Goal: Task Accomplishment & Management: Manage account settings

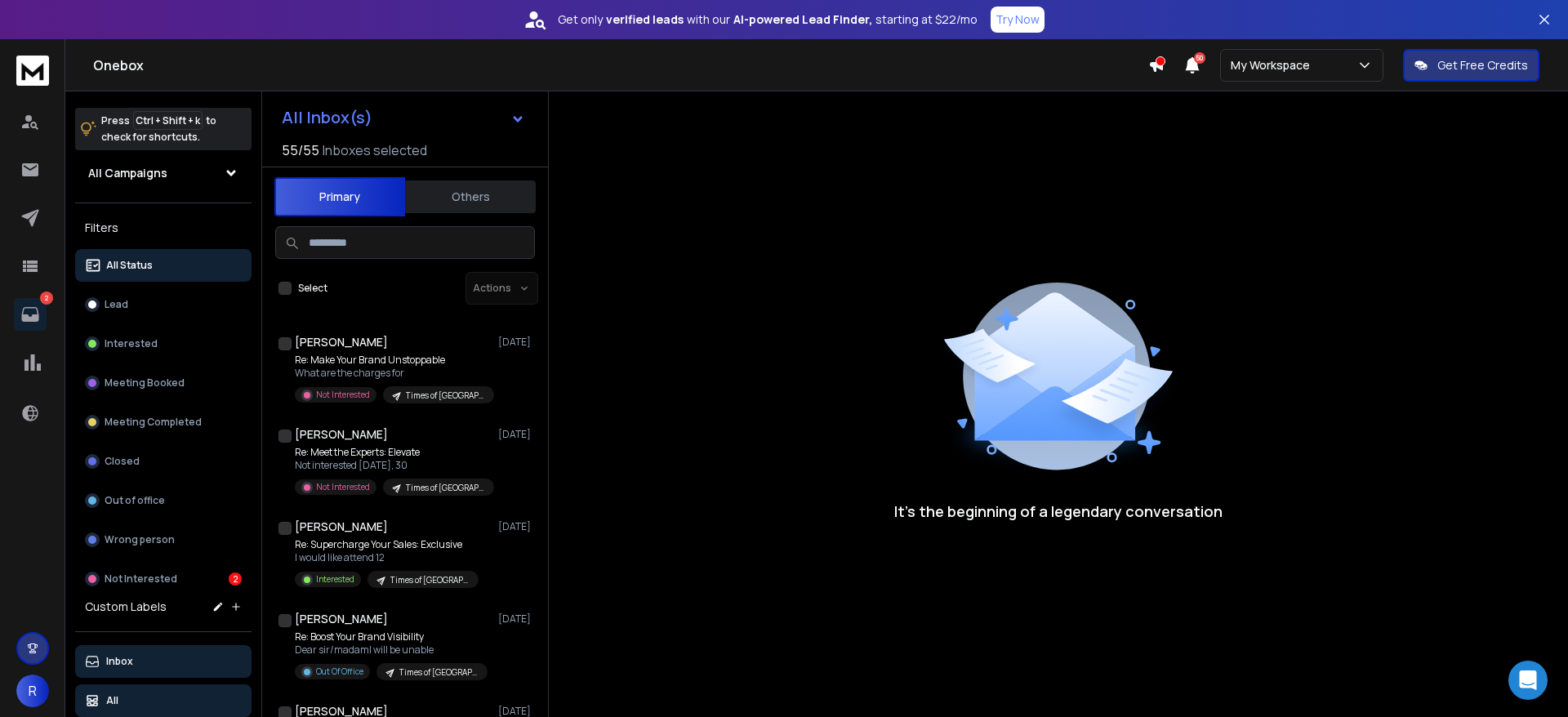
click at [154, 697] on button "All" at bounding box center [163, 701] width 177 height 32
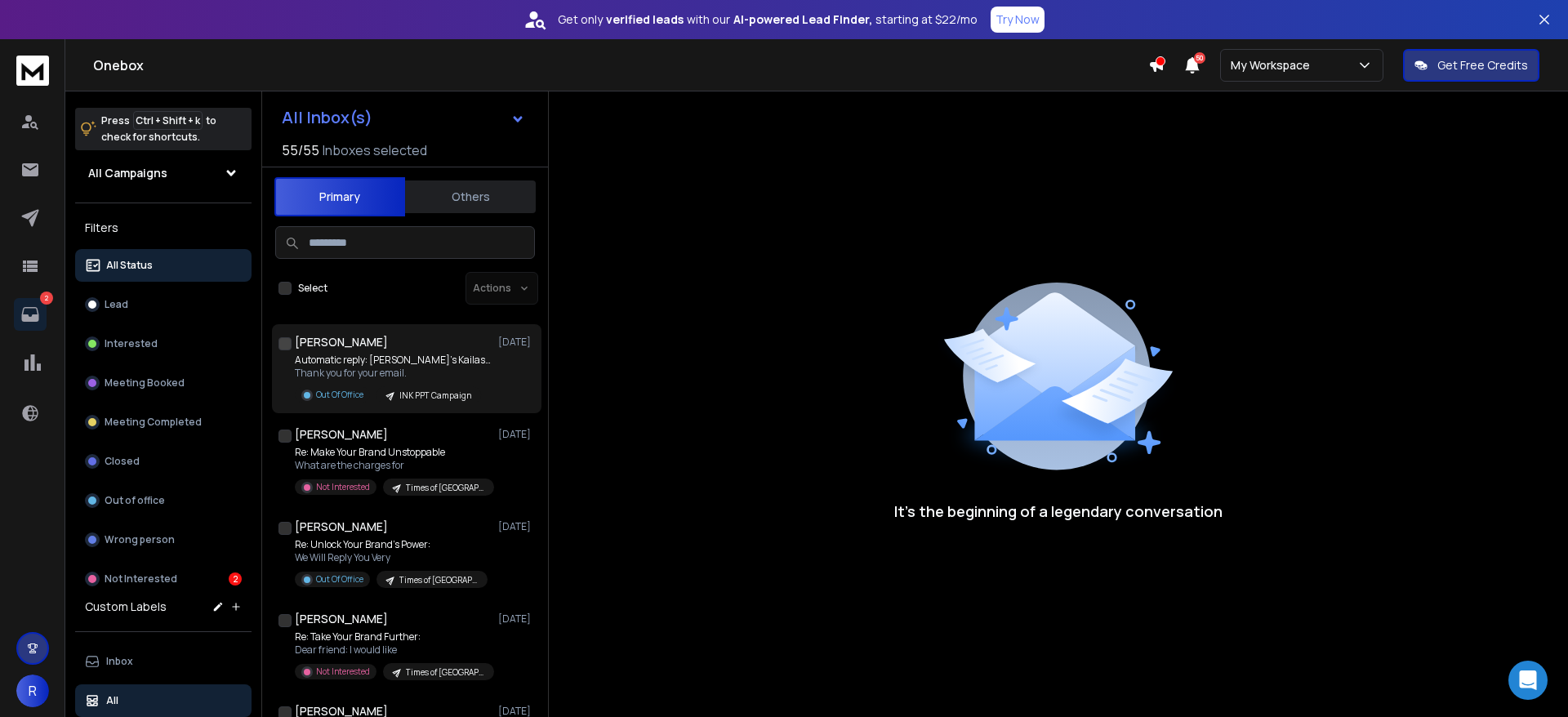
click at [501, 367] on div "Automatic reply: TARC's Kailasa Launch: Thank you for your email. Out Of Office…" at bounding box center [415, 378] width 240 height 50
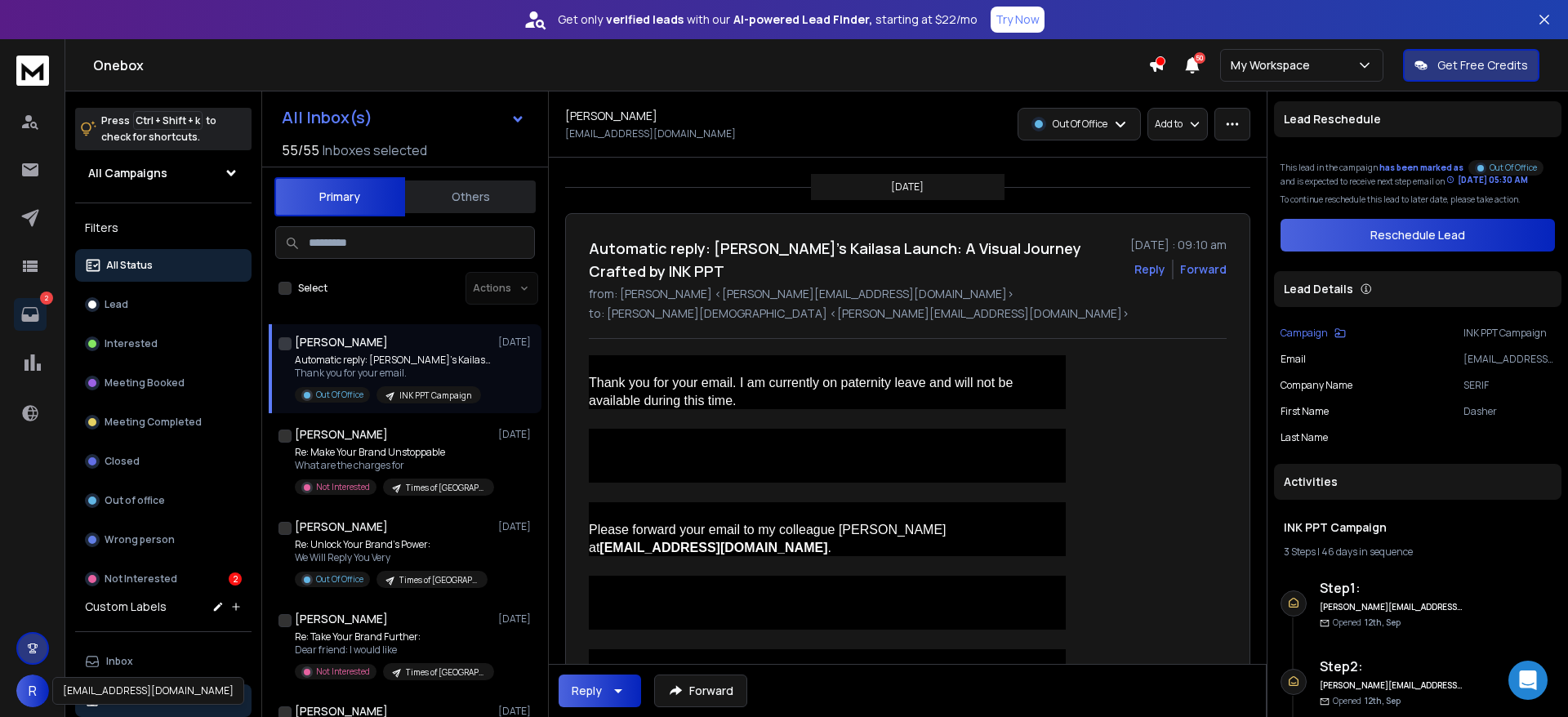
click at [36, 682] on span "R" at bounding box center [32, 691] width 32 height 32
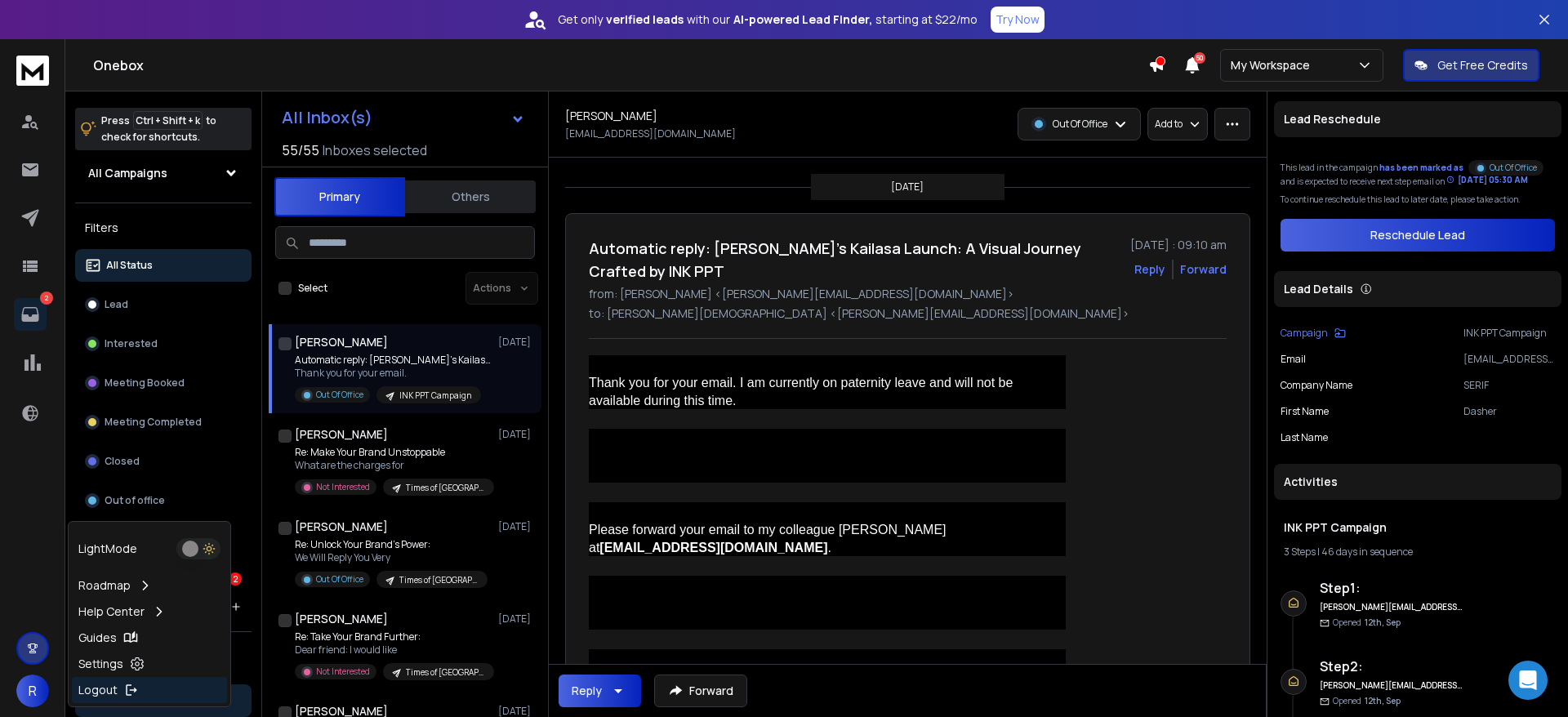
click at [118, 683] on div "Logout" at bounding box center [149, 690] width 155 height 26
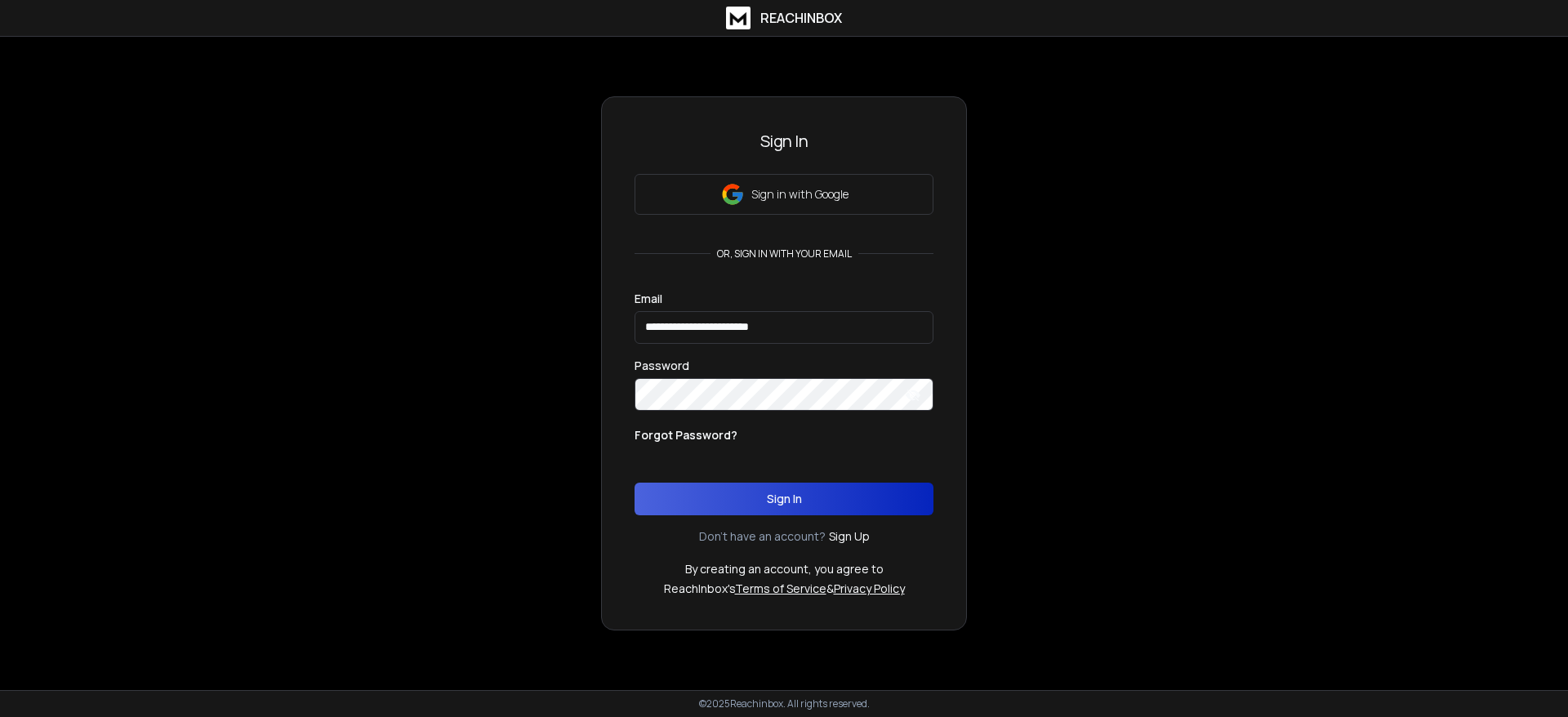
click at [792, 322] on input "**********" at bounding box center [784, 327] width 299 height 32
type input "**********"
click at [776, 502] on button "Sign In" at bounding box center [784, 499] width 299 height 32
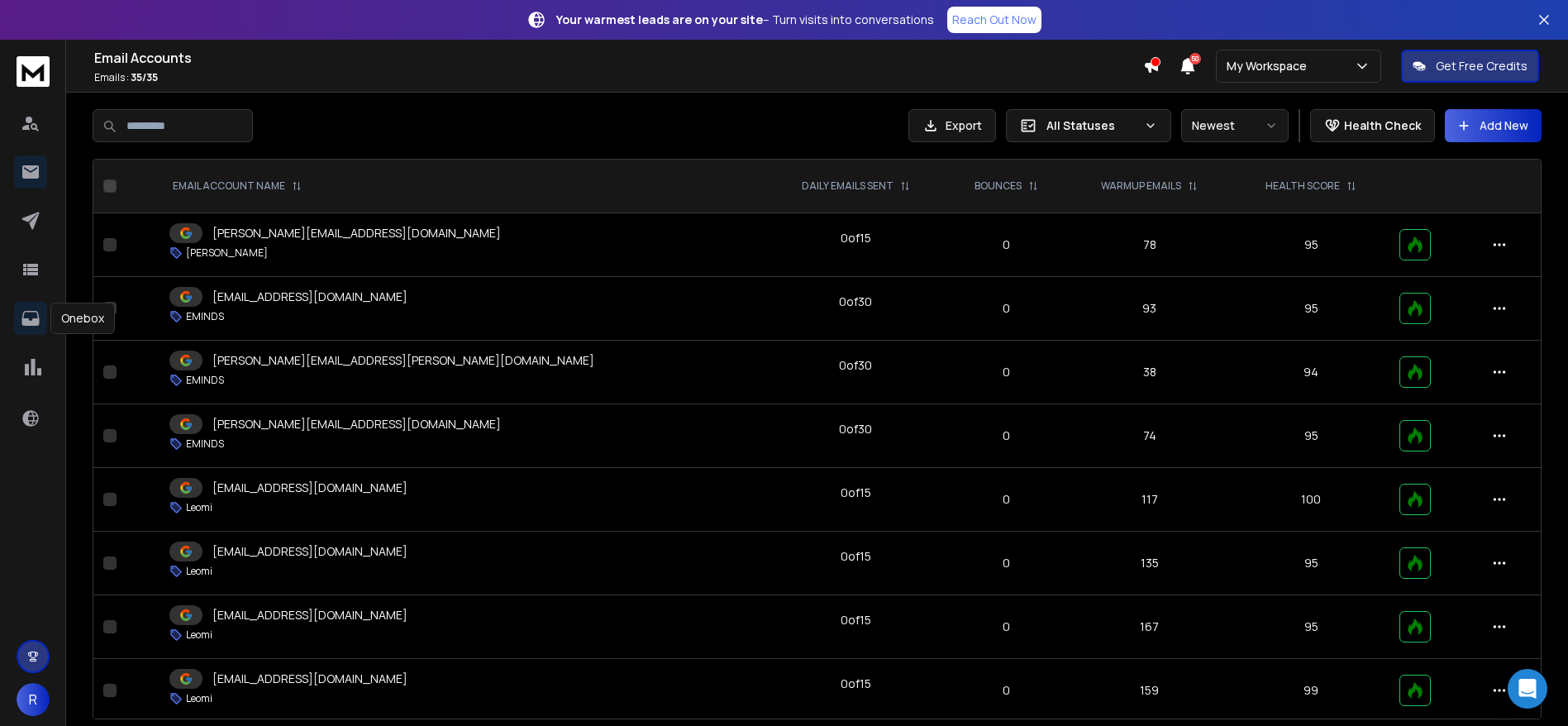
click at [24, 319] on icon at bounding box center [30, 318] width 17 height 15
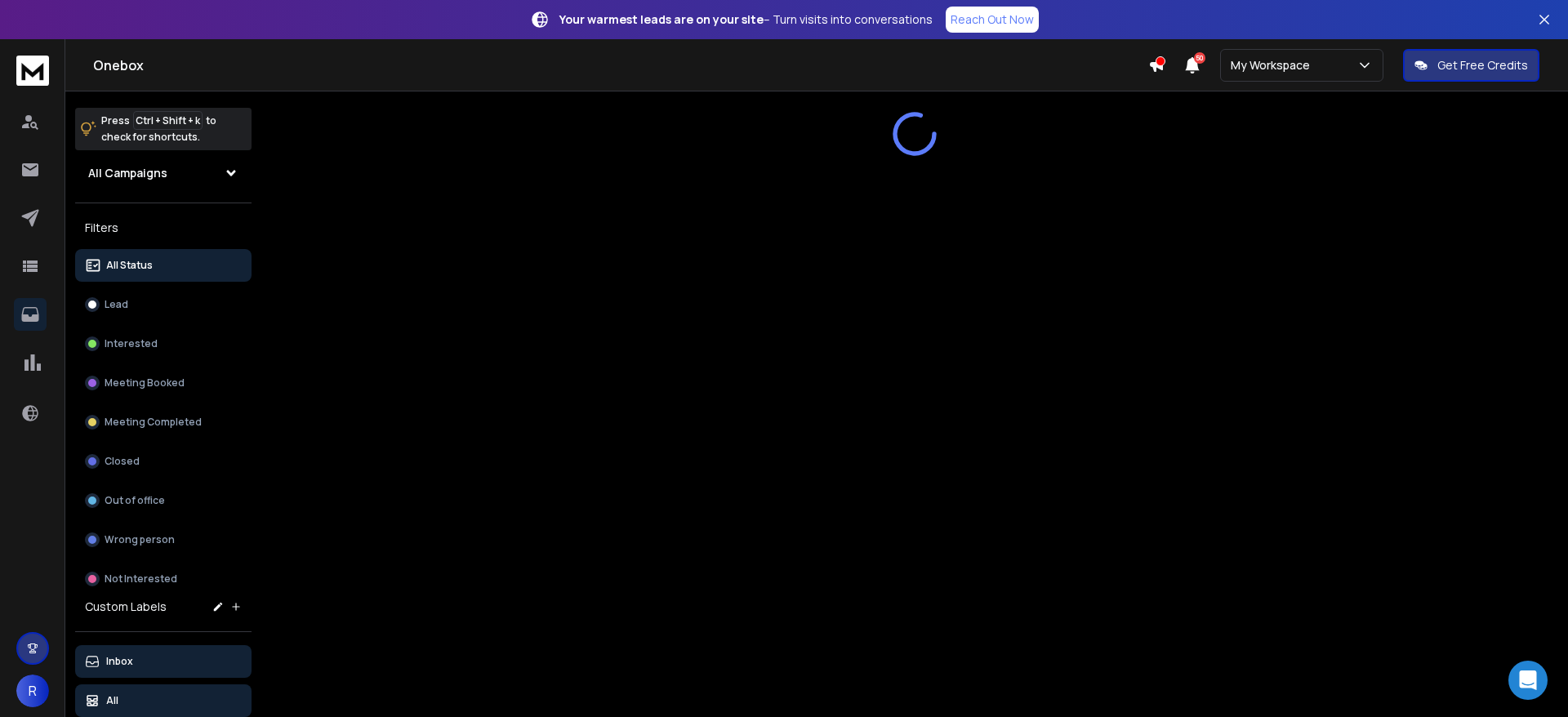
click at [167, 696] on button "All" at bounding box center [163, 701] width 177 height 32
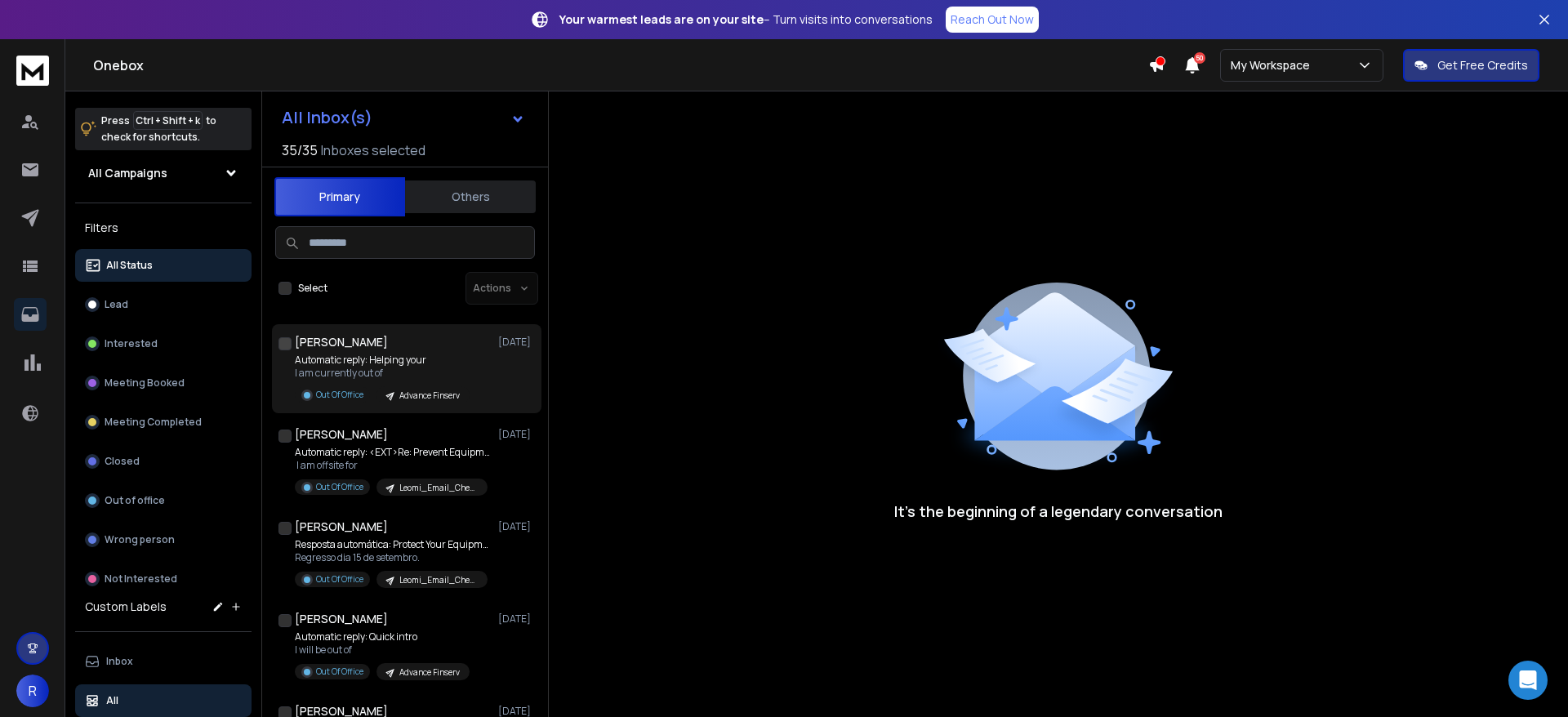
click at [506, 360] on div "Automatic reply: Helping your I am currently out of Out Of Office Advance Finse…" at bounding box center [415, 378] width 240 height 50
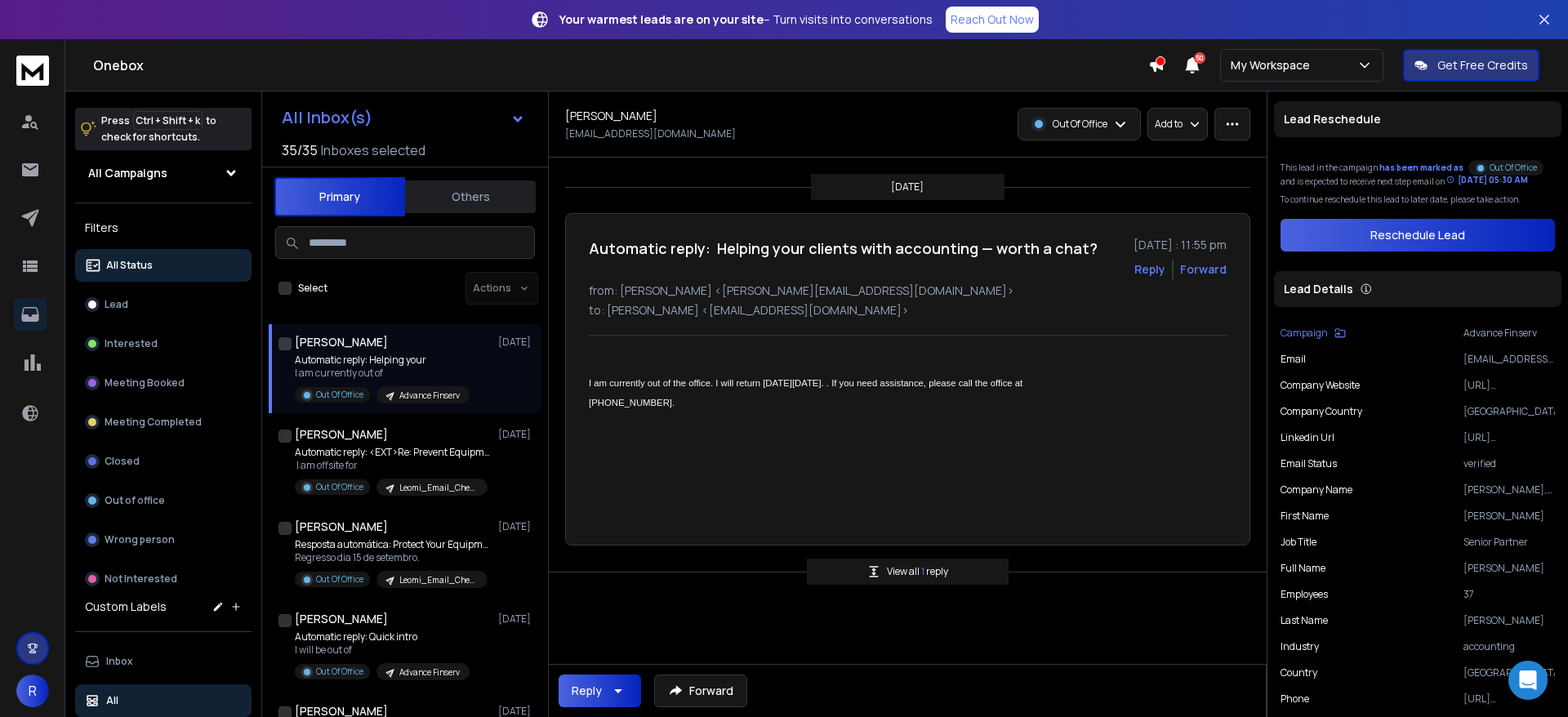
click at [364, 358] on p "Automatic reply: Helping your" at bounding box center [382, 359] width 175 height 13
click at [31, 685] on span "R" at bounding box center [32, 691] width 32 height 32
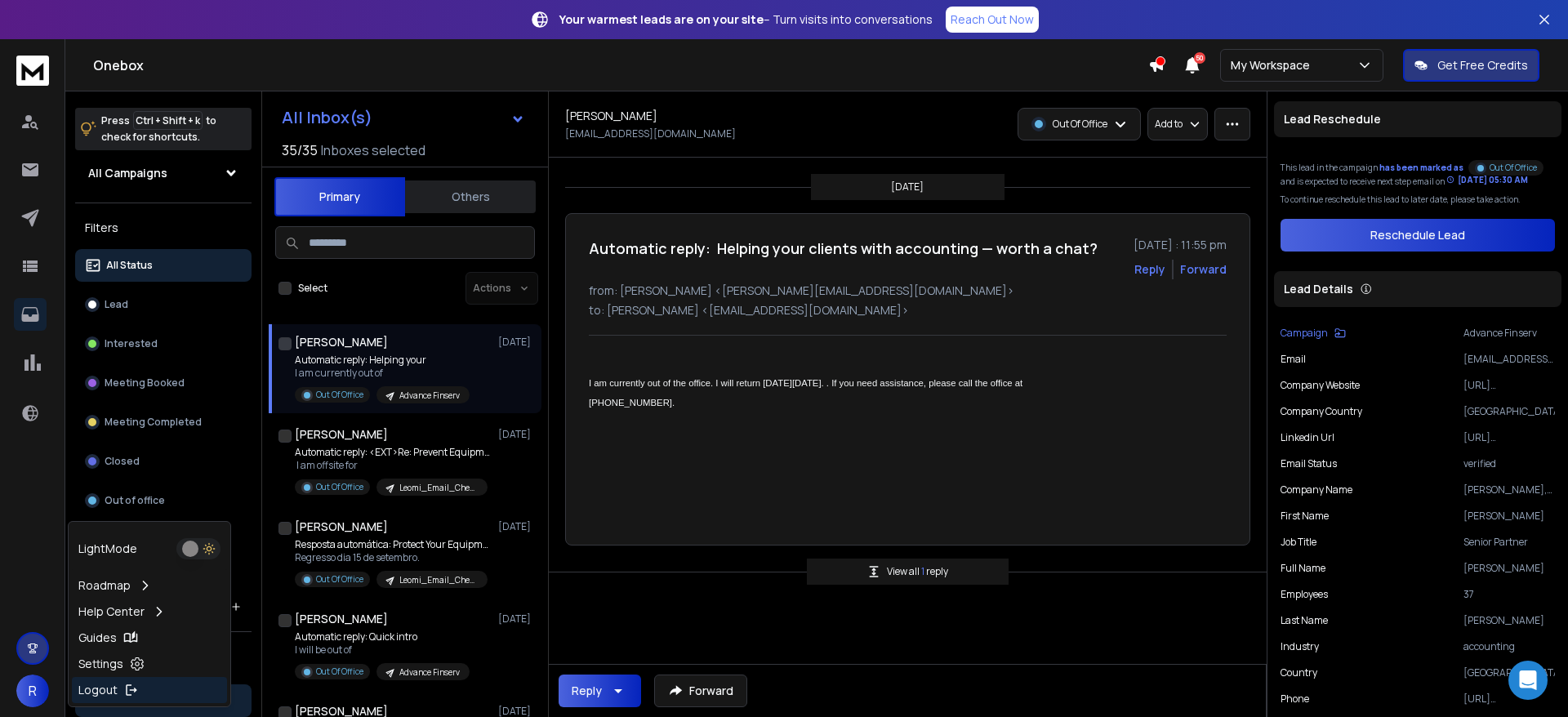
click at [157, 692] on div "Logout" at bounding box center [149, 690] width 155 height 26
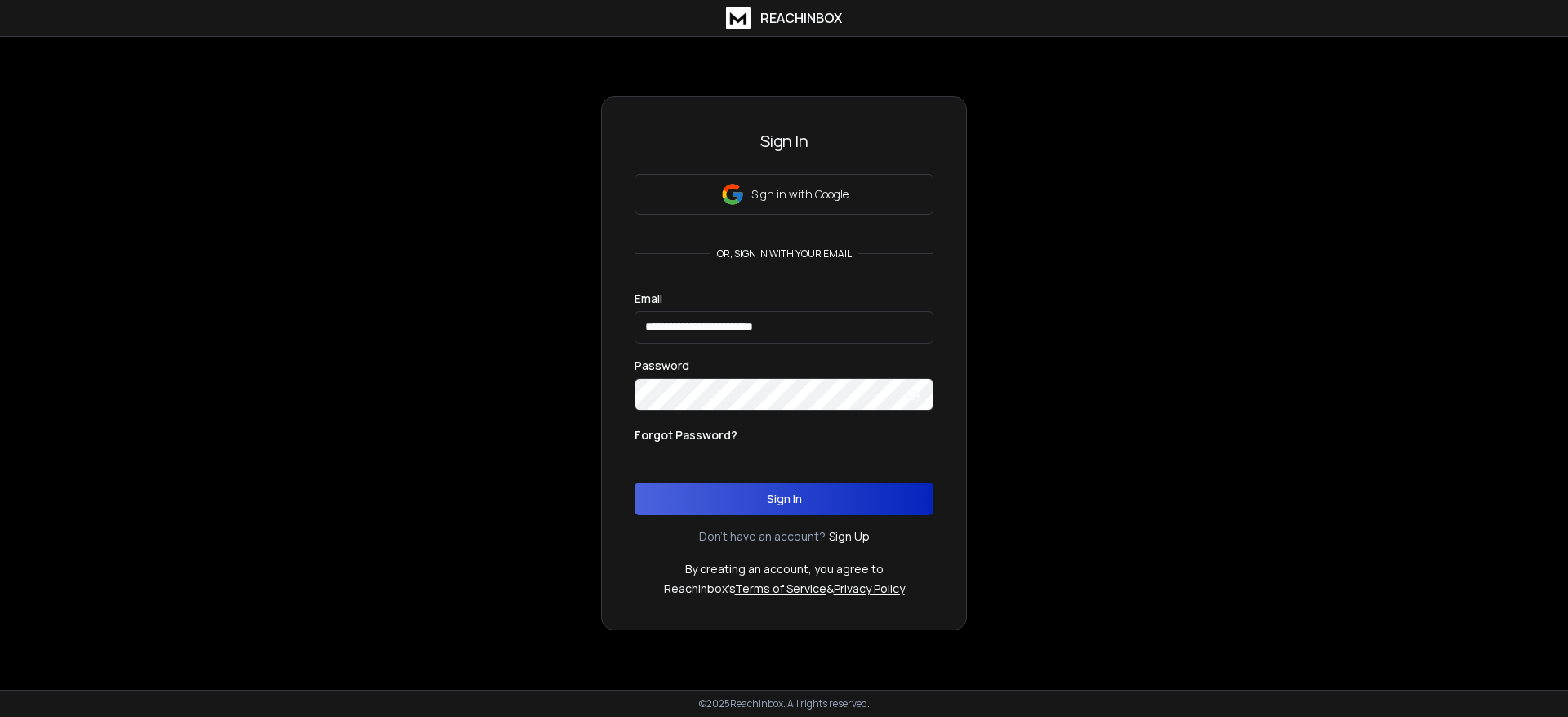
click at [866, 332] on input "**********" at bounding box center [784, 327] width 299 height 32
type input "**********"
click at [819, 505] on button "Sign In" at bounding box center [784, 499] width 299 height 32
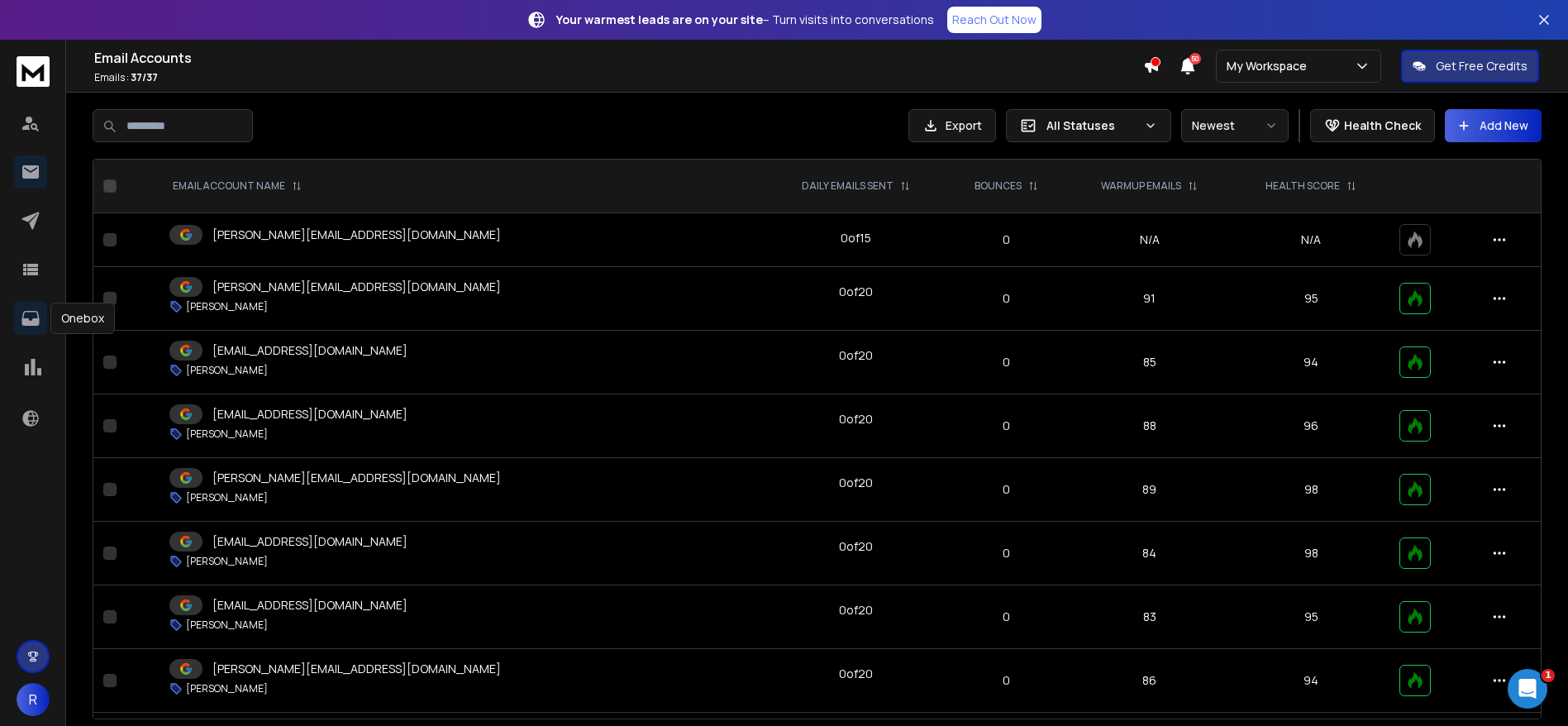
click at [23, 317] on icon at bounding box center [30, 318] width 20 height 20
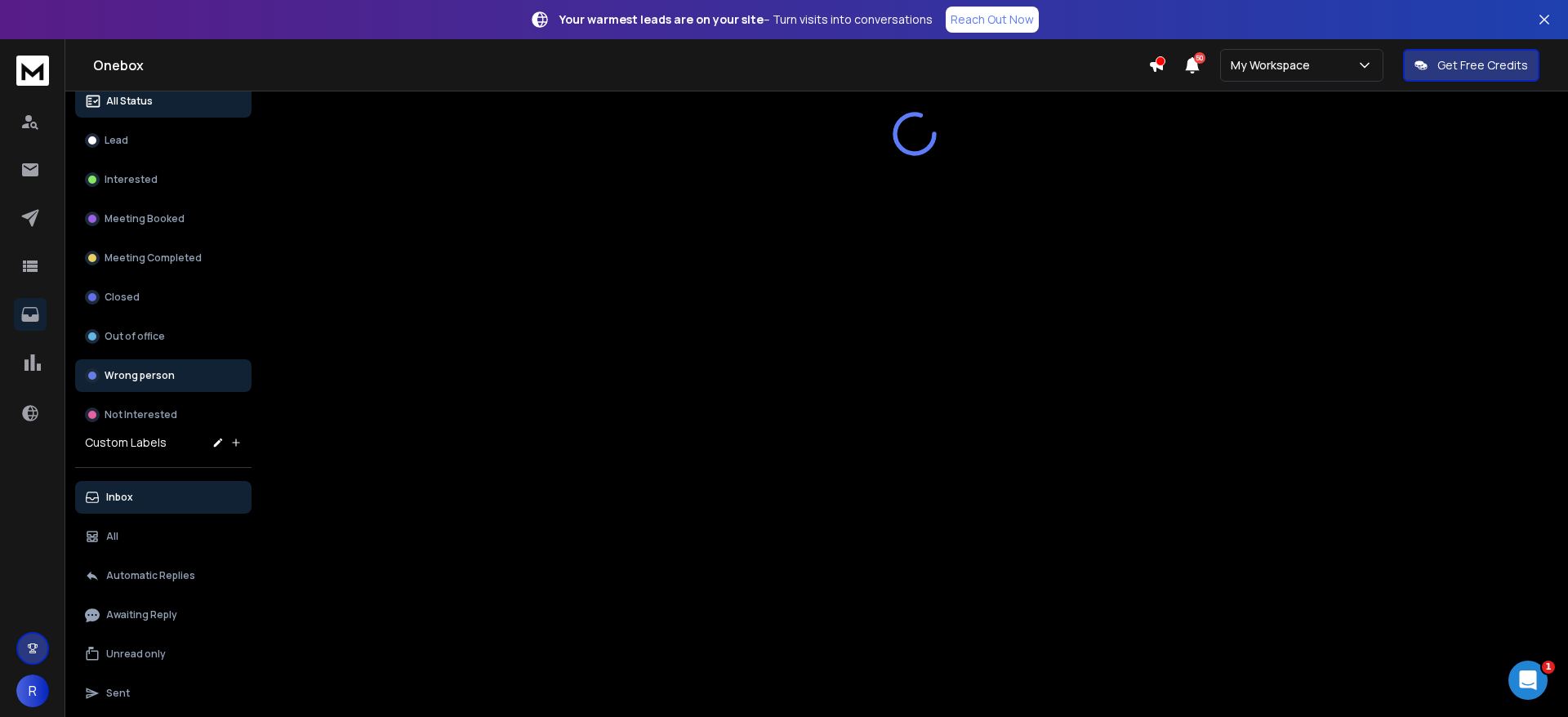
scroll to position [167, 0]
click at [185, 541] on button "All" at bounding box center [163, 534] width 177 height 32
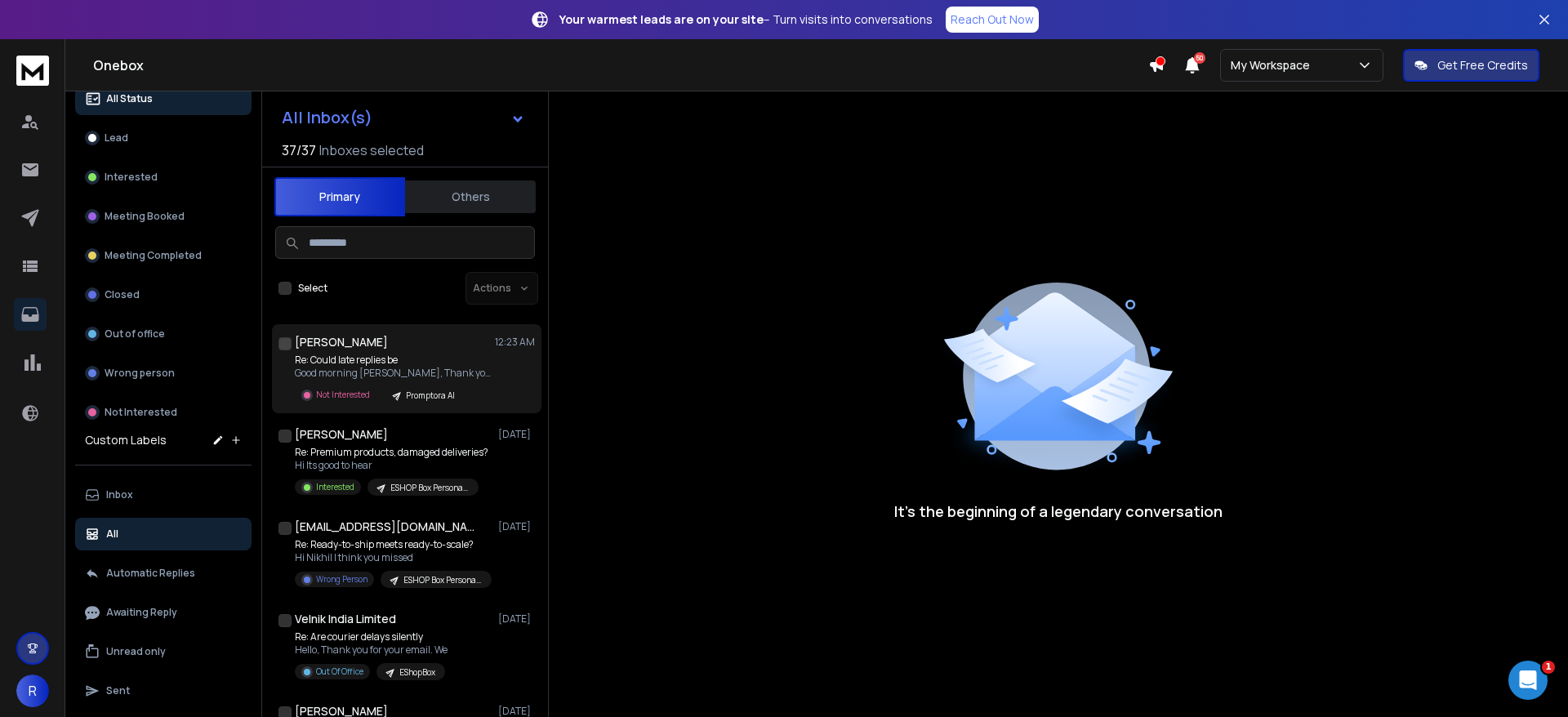
click at [488, 356] on div "Re: Could late replies be Good morning [PERSON_NAME], Thank you Not Interested …" at bounding box center [415, 378] width 240 height 50
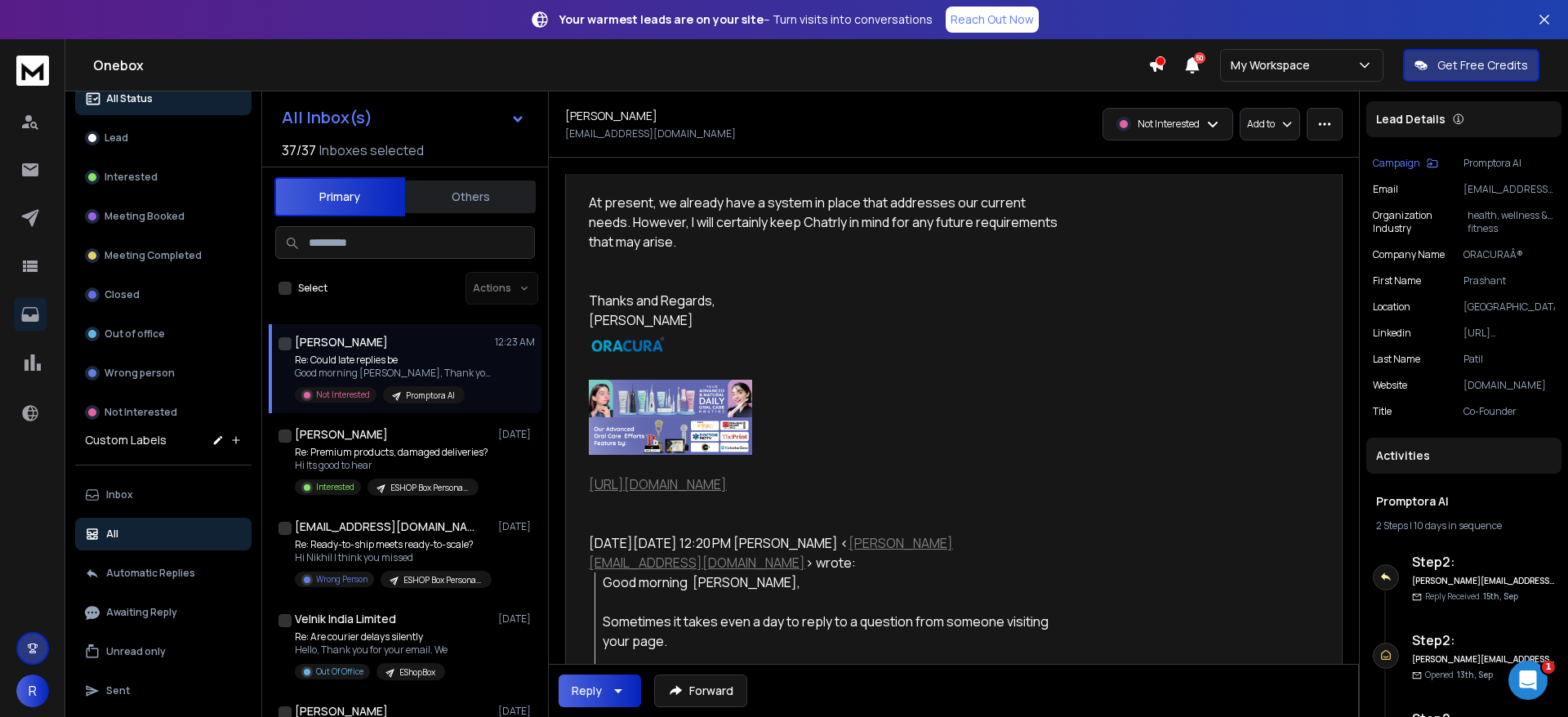
scroll to position [0, 0]
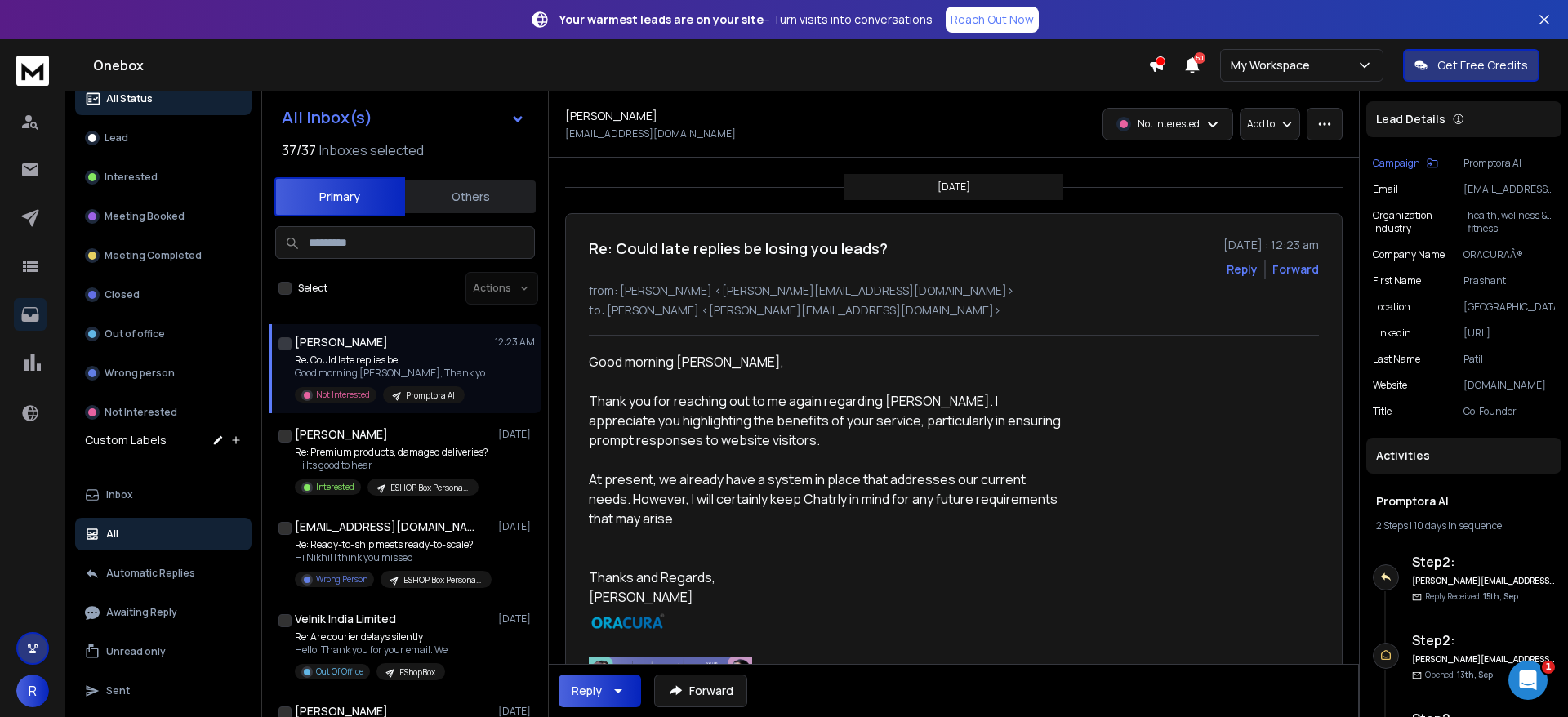
click at [1211, 113] on div "Not Interested" at bounding box center [1168, 124] width 129 height 31
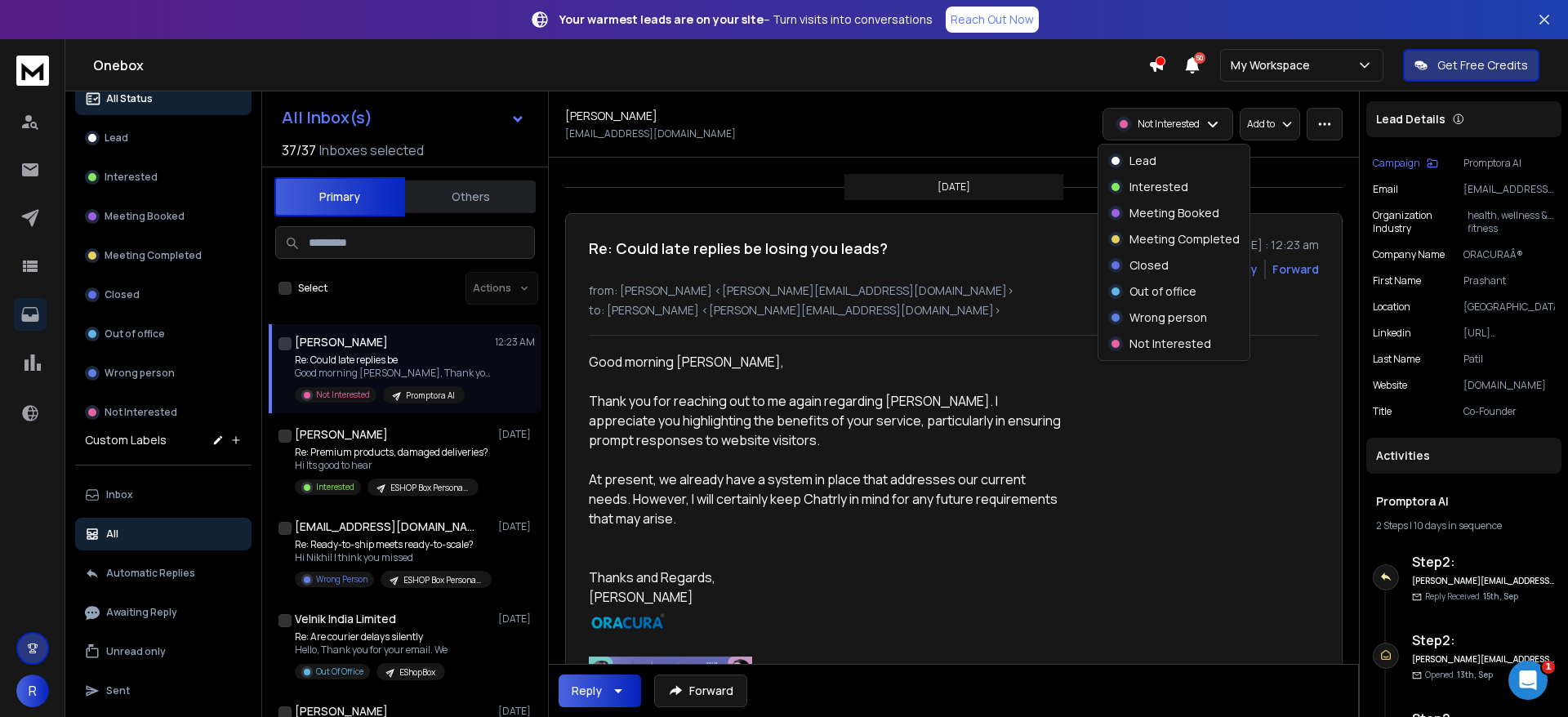
click at [1047, 499] on div "At present, we already have a system in place that addresses our current needs.…" at bounding box center [827, 499] width 477 height 59
